Goal: Navigation & Orientation: Find specific page/section

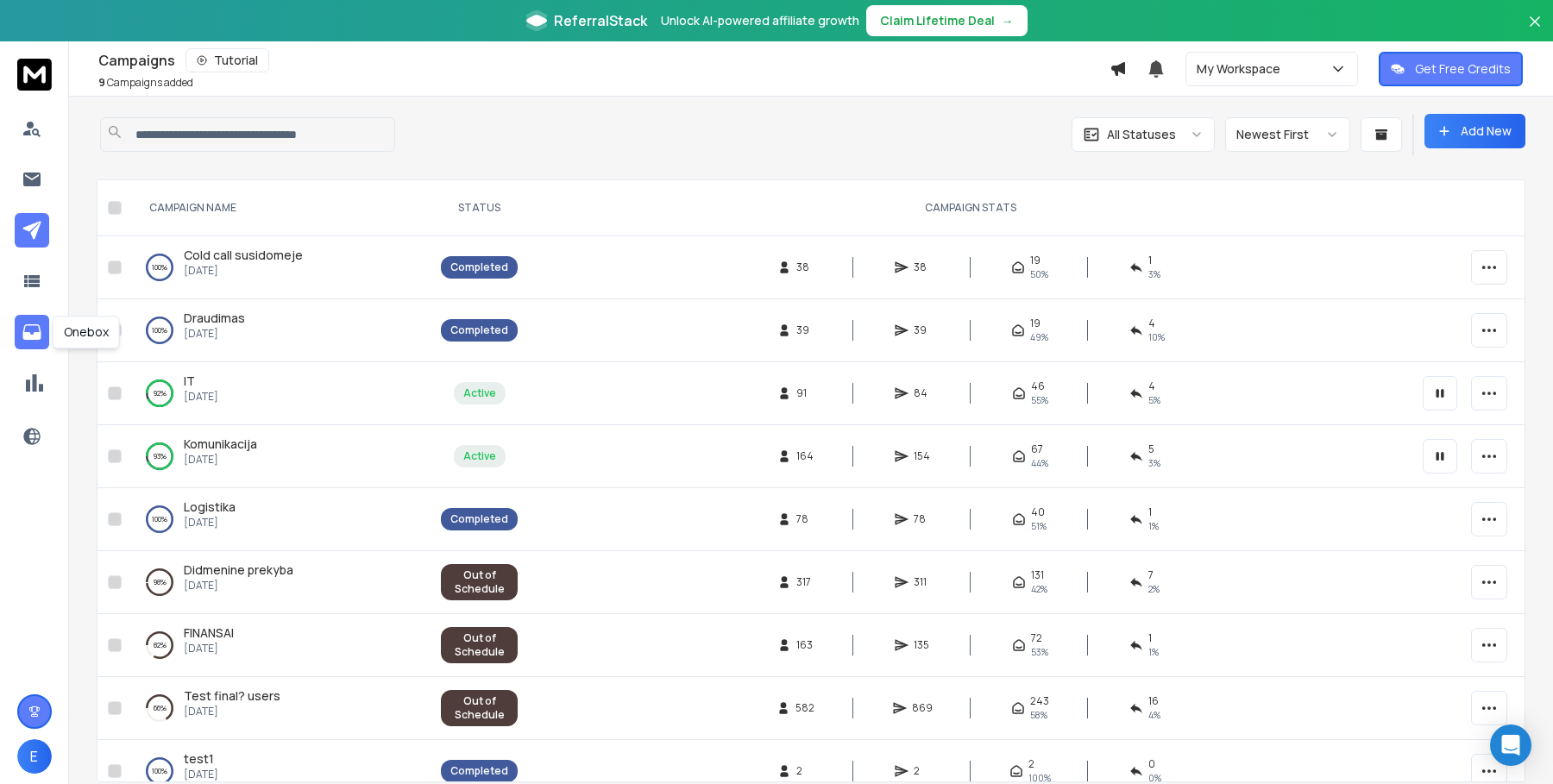
click at [30, 331] on icon at bounding box center [31, 332] width 20 height 20
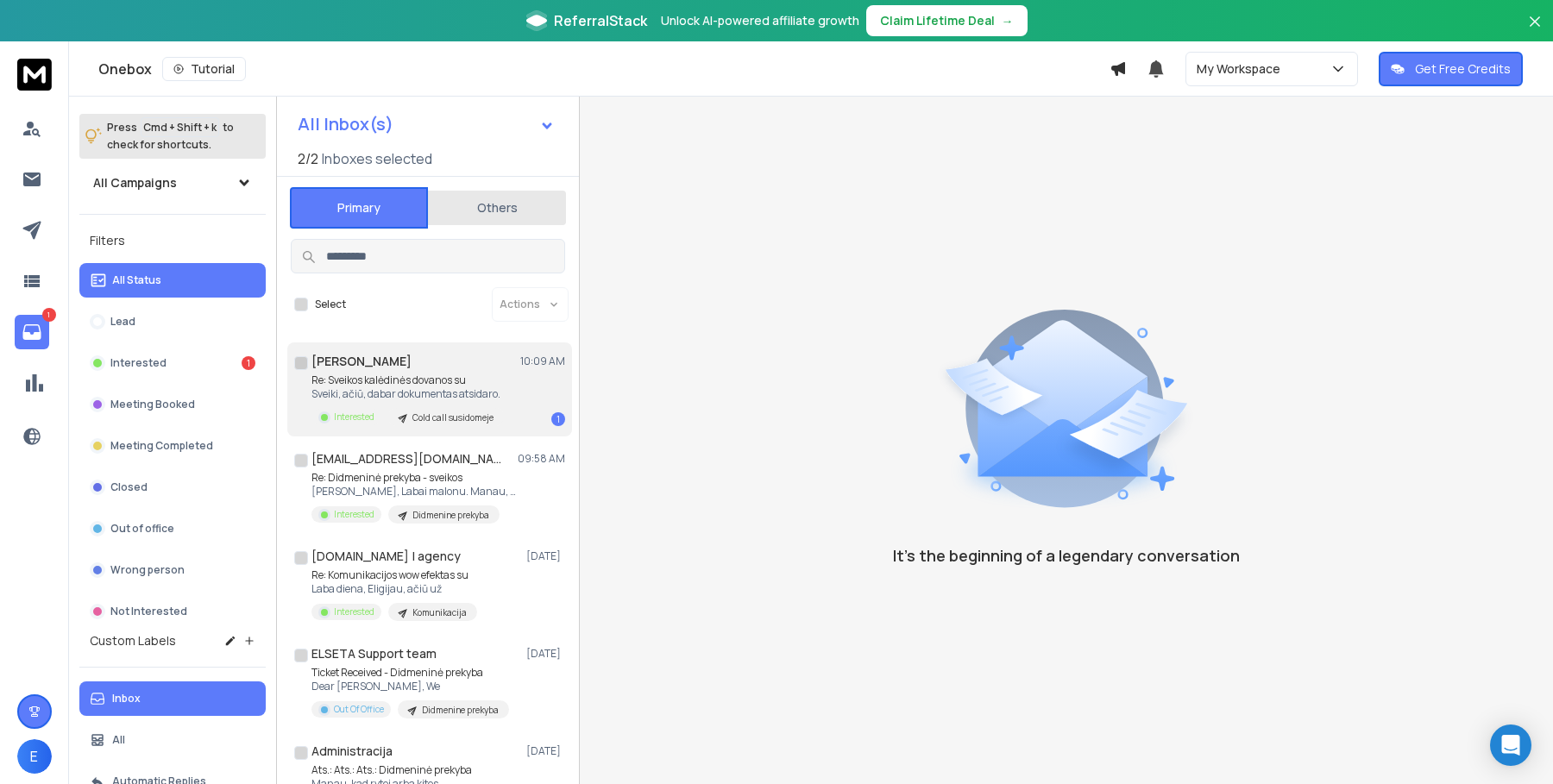
click at [492, 383] on p "Re: Sveikos kalėdinės dovanos su" at bounding box center [408, 380] width 192 height 14
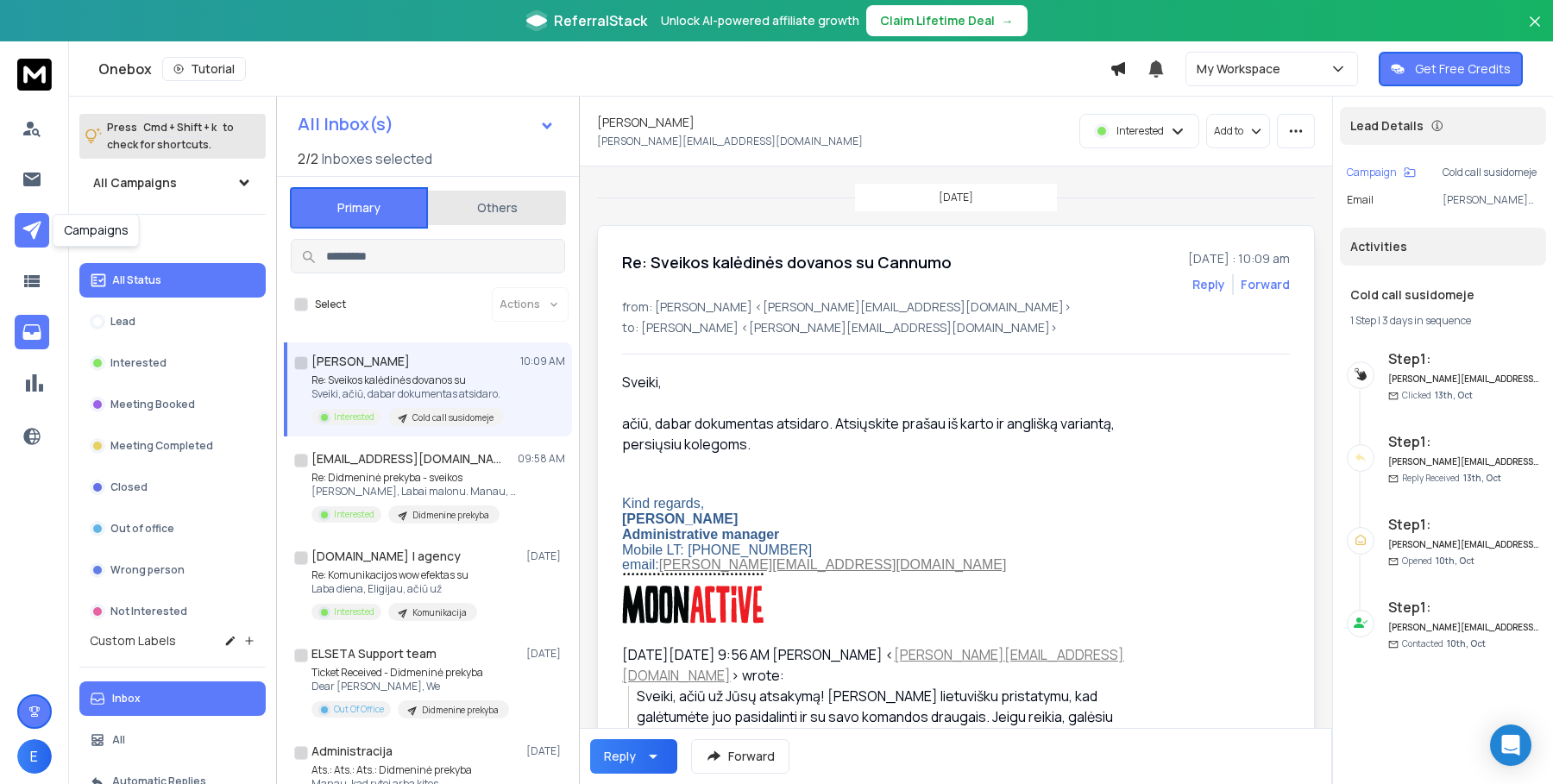
click at [27, 222] on icon at bounding box center [31, 230] width 20 height 20
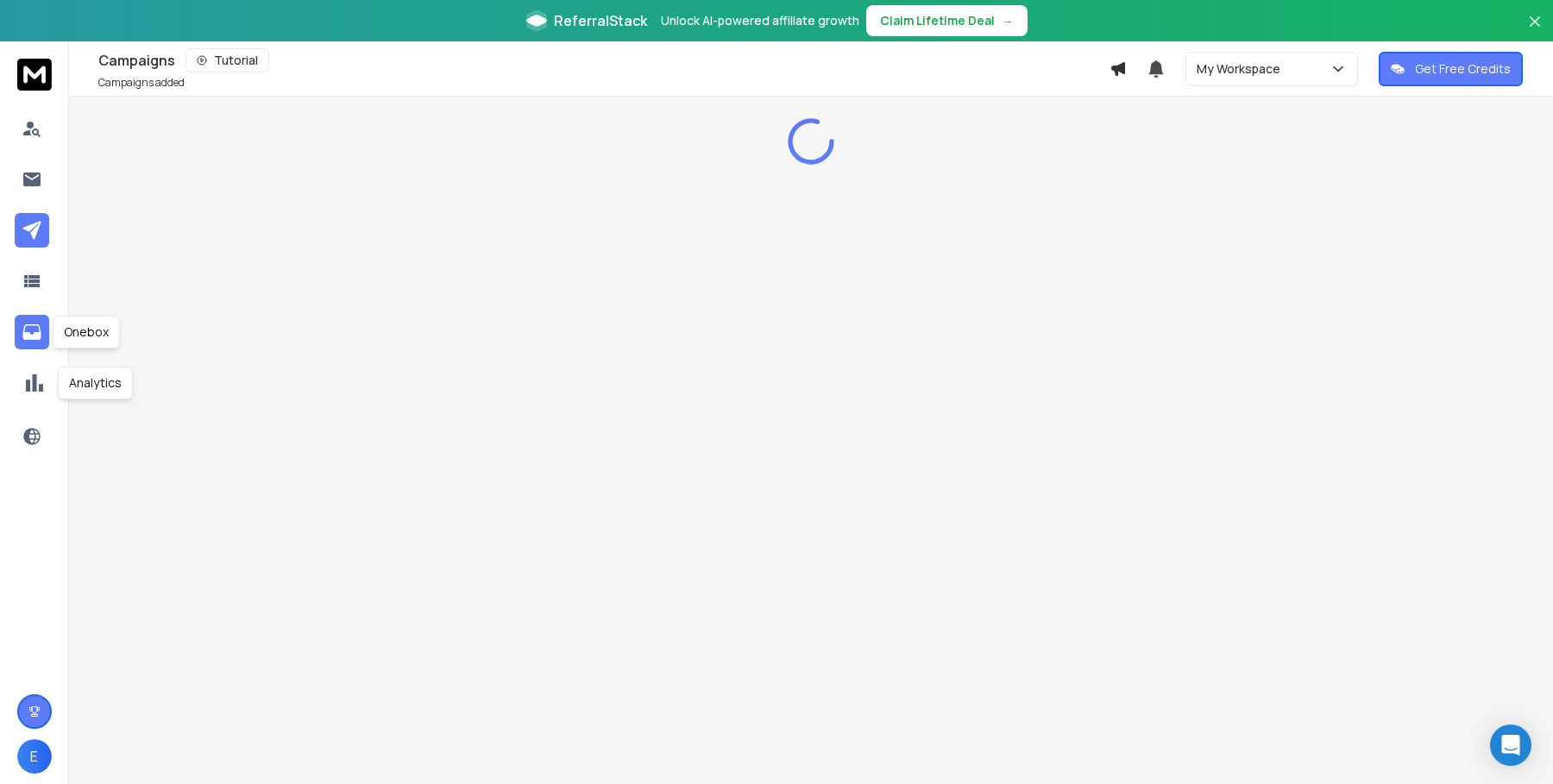
click at [32, 328] on icon at bounding box center [31, 332] width 20 height 20
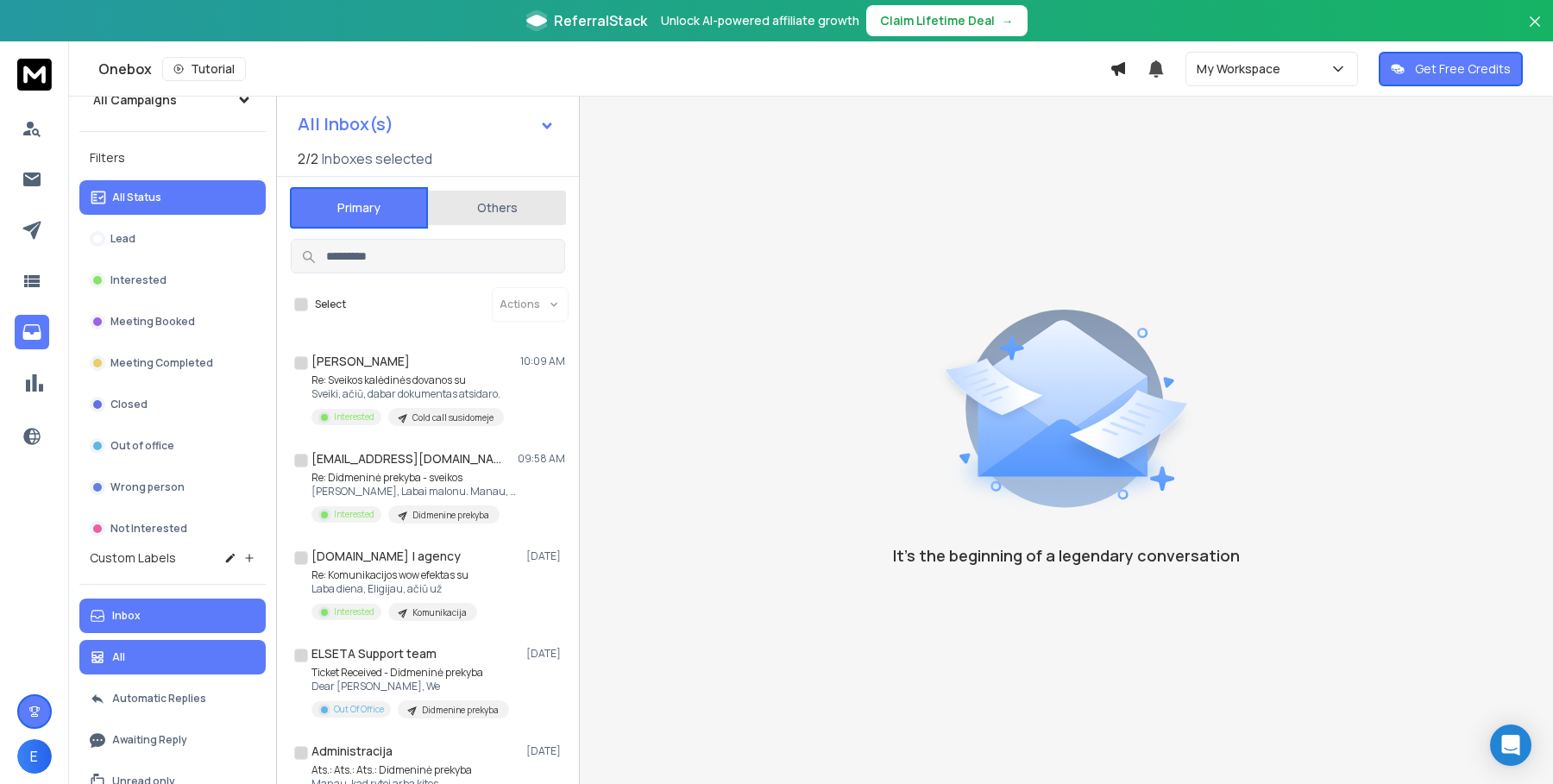
scroll to position [87, 0]
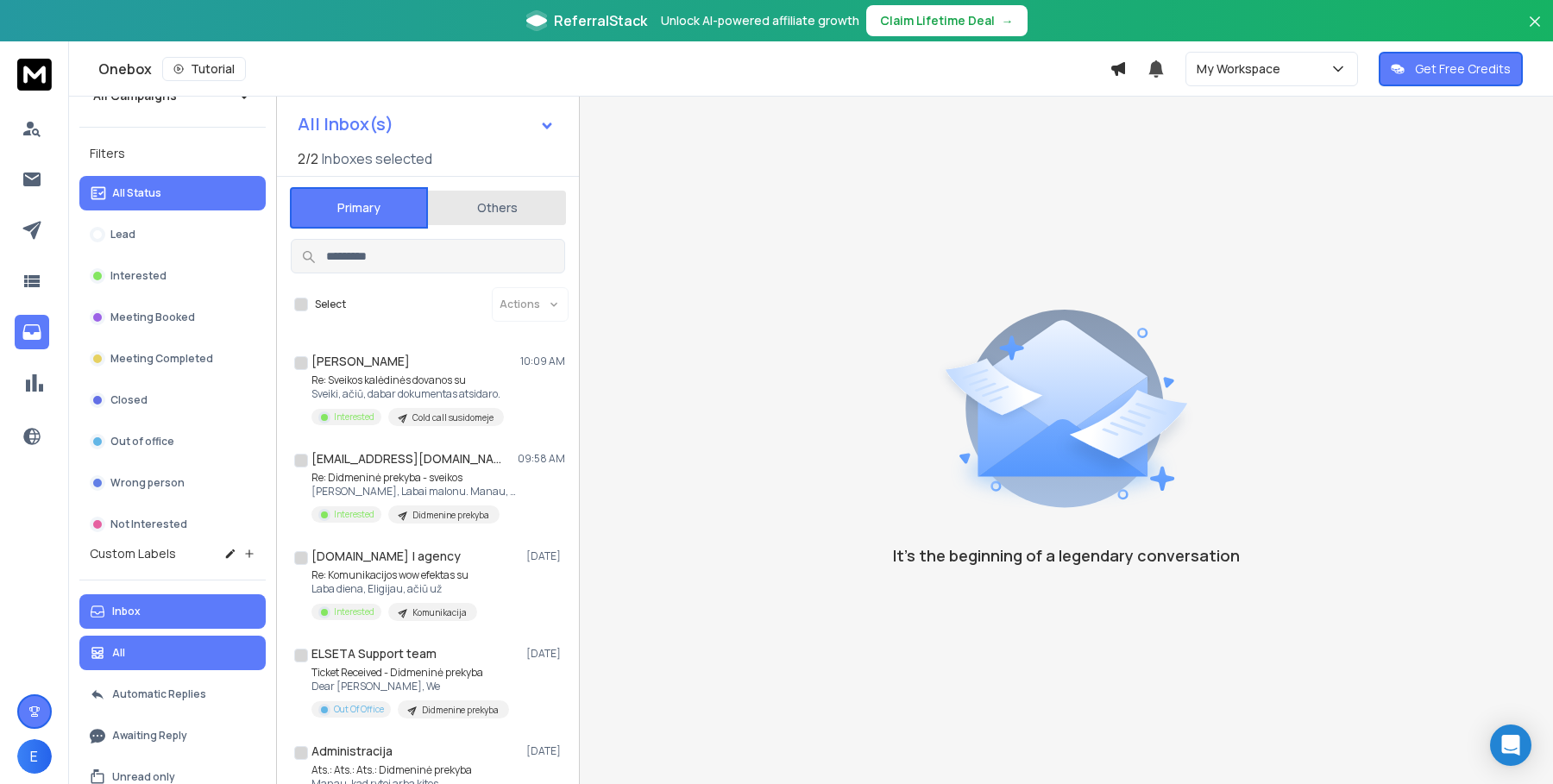
click at [199, 665] on button "All" at bounding box center [172, 652] width 186 height 34
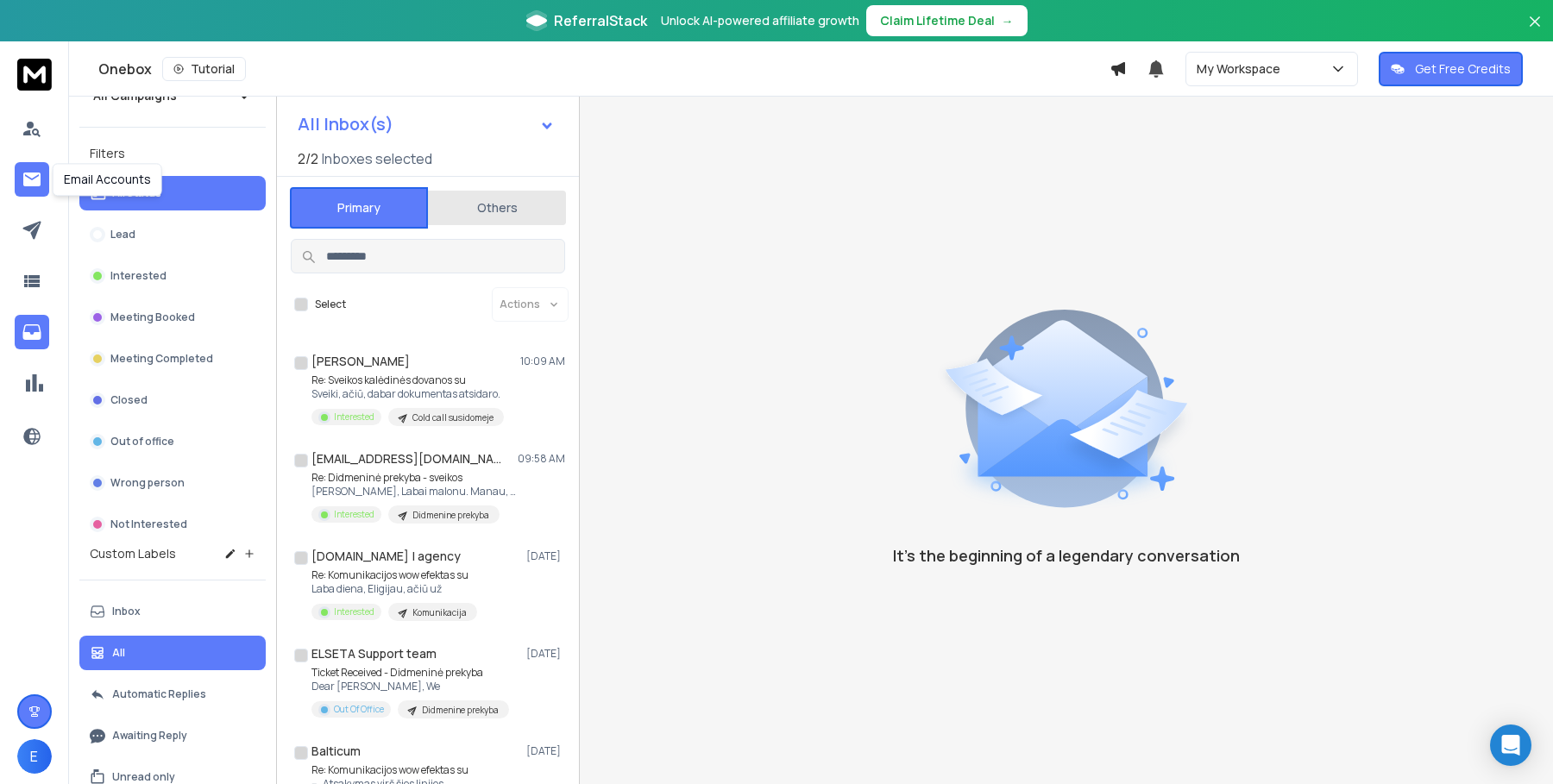
click at [39, 173] on icon at bounding box center [31, 179] width 18 height 14
